Goal: Task Accomplishment & Management: Use online tool/utility

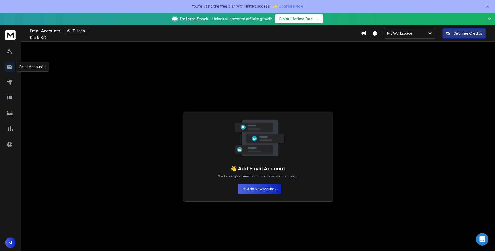
click at [11, 67] on icon at bounding box center [9, 67] width 5 height 4
click at [7, 68] on icon at bounding box center [9, 67] width 5 height 4
click at [13, 81] on link at bounding box center [9, 82] width 10 height 10
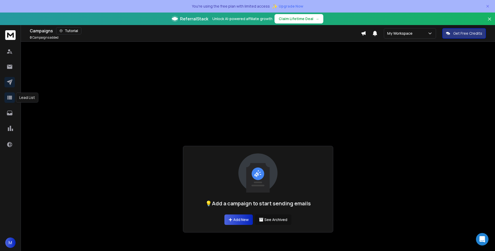
click at [10, 99] on icon at bounding box center [9, 98] width 5 height 4
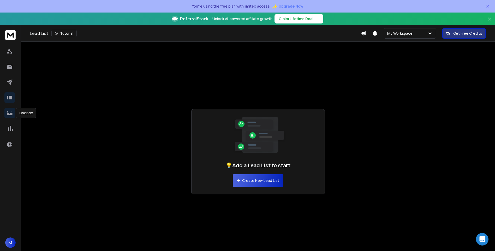
click at [12, 115] on icon at bounding box center [9, 113] width 5 height 5
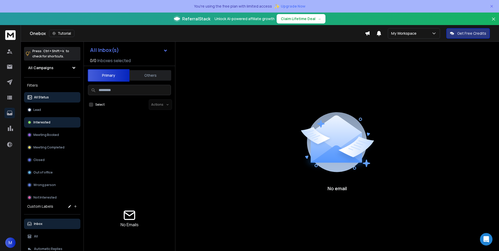
click at [44, 123] on p "Interested" at bounding box center [41, 122] width 17 height 4
click at [39, 113] on button "Lead" at bounding box center [52, 110] width 56 height 10
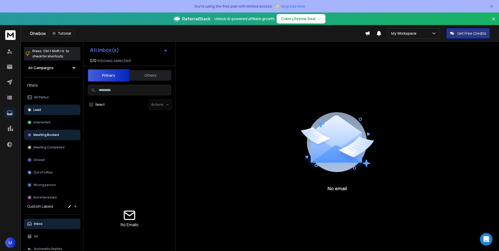
click at [41, 134] on p "Meeting Booked" at bounding box center [46, 135] width 26 height 4
click at [45, 123] on p "Interested" at bounding box center [41, 122] width 17 height 4
